Goal: Task Accomplishment & Management: Use online tool/utility

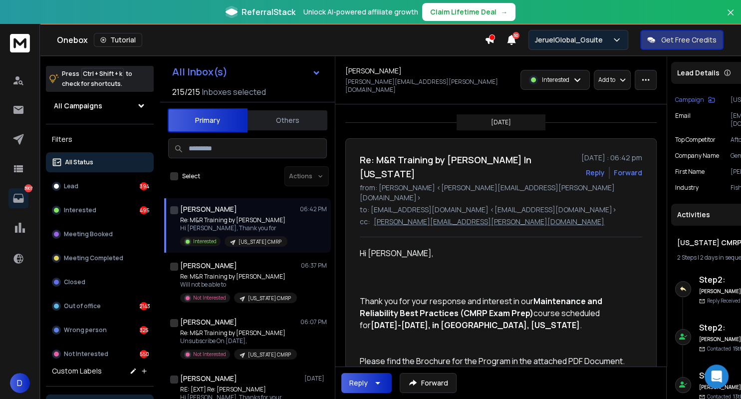
click at [555, 44] on p "JeruelGlobal_Gsuite" at bounding box center [571, 40] width 72 height 10
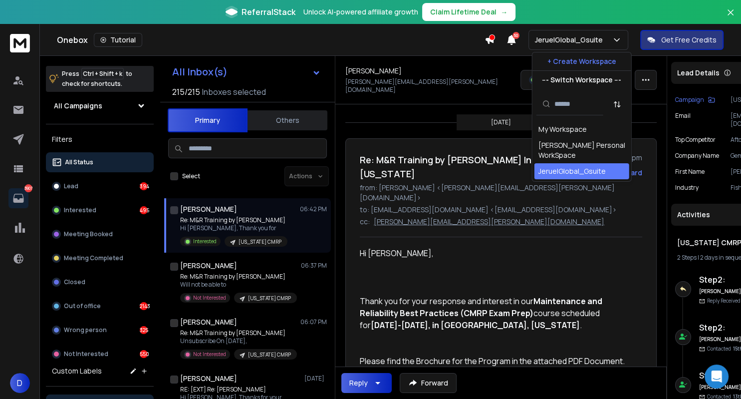
click at [574, 169] on div "JeruelGlobal_Gsuite" at bounding box center [572, 171] width 67 height 10
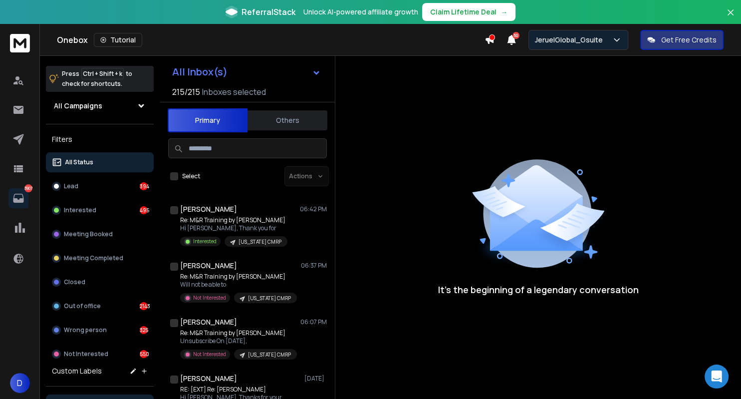
click at [569, 47] on button "JeruelGlobal_Gsuite" at bounding box center [579, 40] width 100 height 20
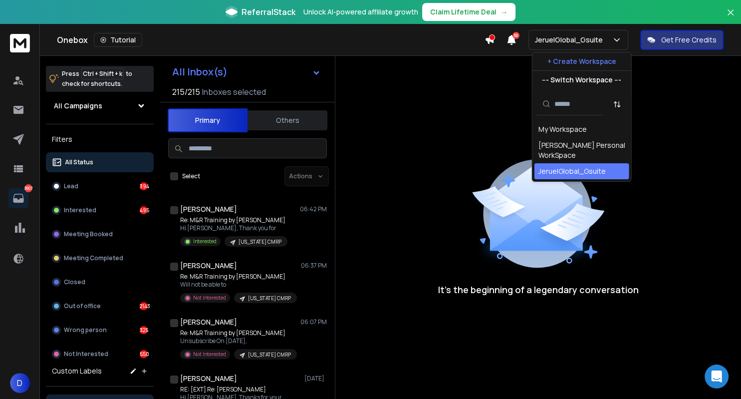
click at [567, 166] on div "JeruelGlobal_Gsuite" at bounding box center [572, 171] width 67 height 10
